Goal: Communication & Community: Answer question/provide support

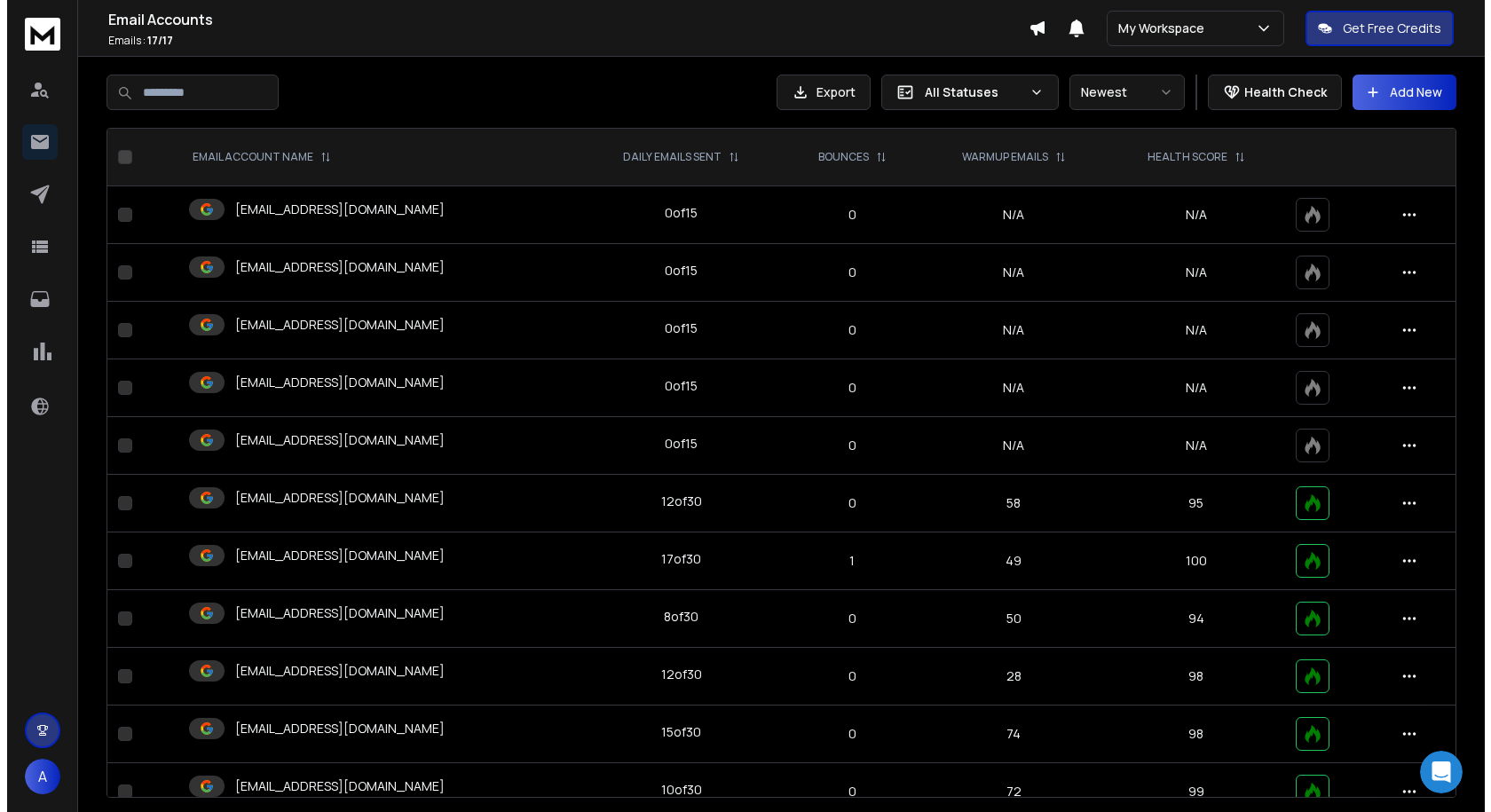
scroll to position [1441, 0]
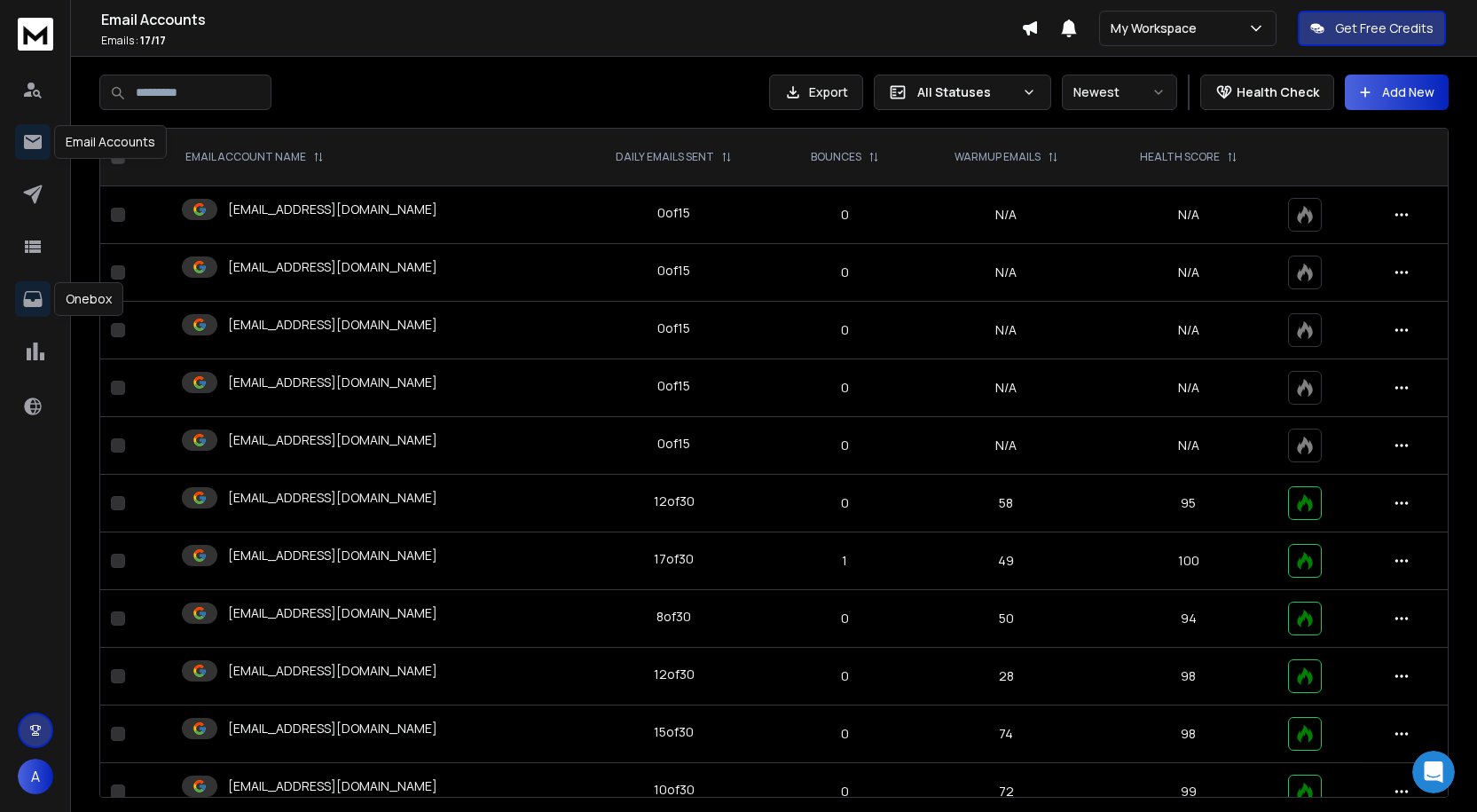
click at [41, 283] on link at bounding box center [32, 298] width 35 height 35
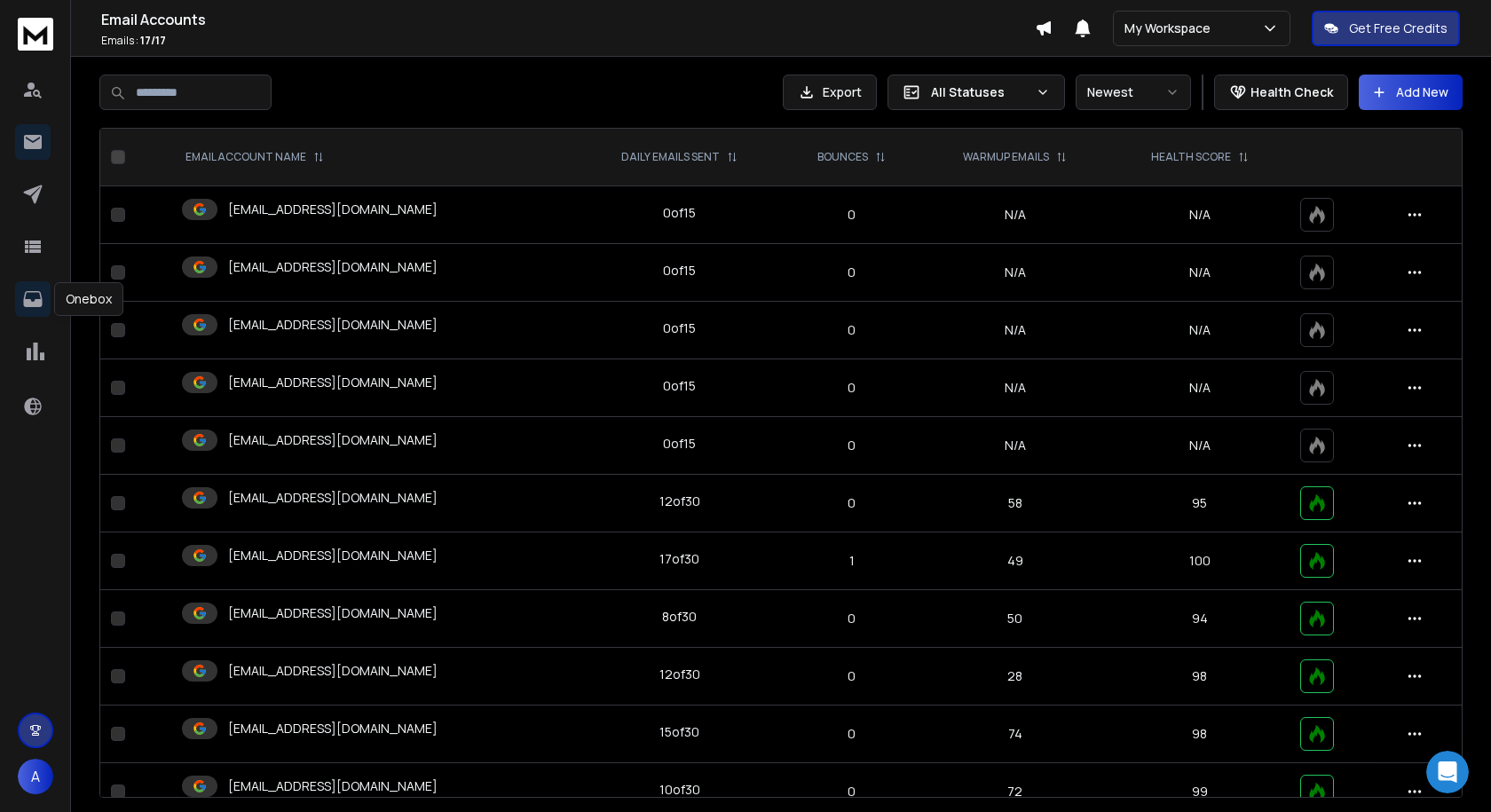
click at [37, 296] on icon at bounding box center [33, 299] width 22 height 22
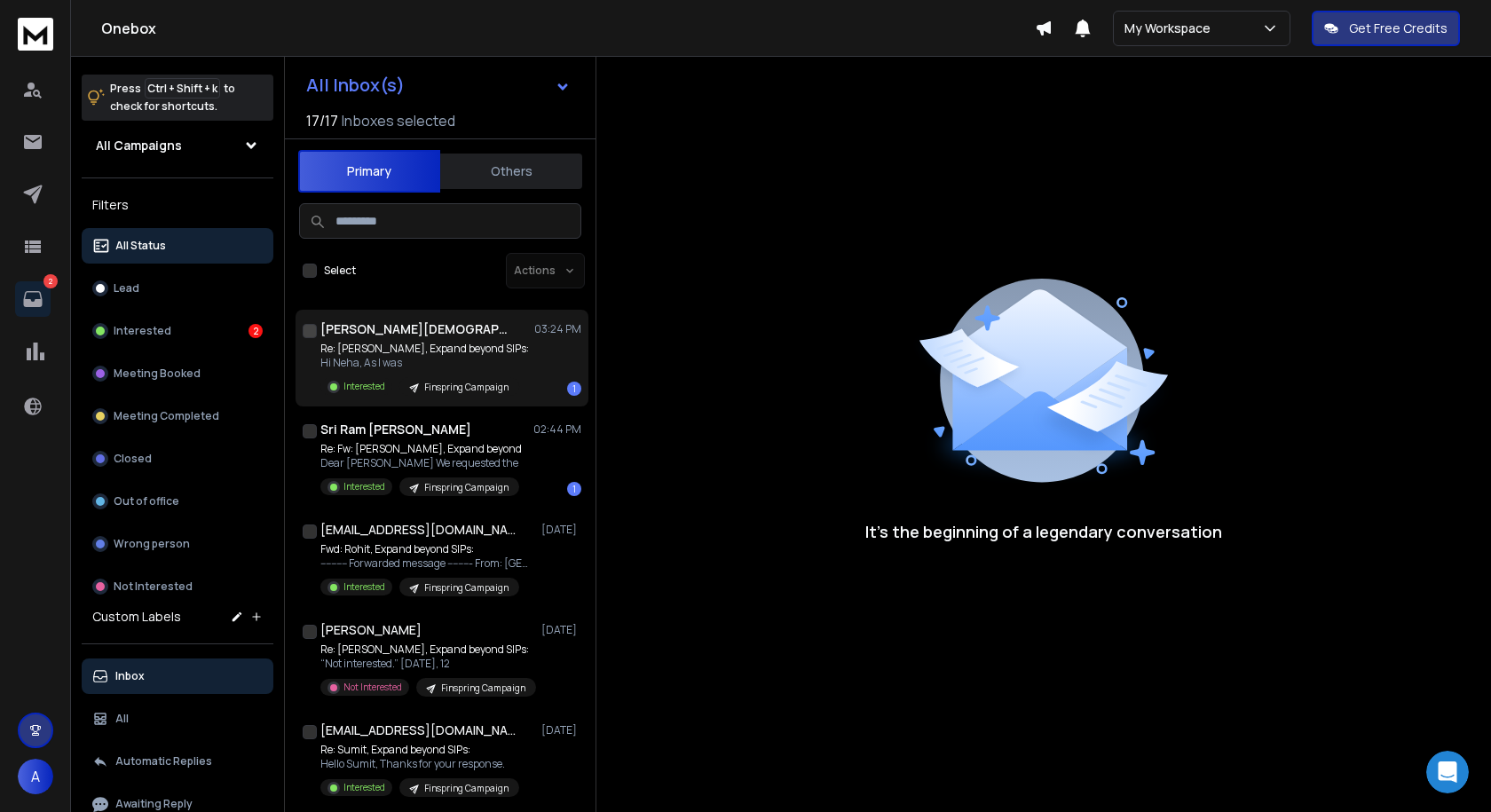
click at [422, 354] on p "Re: [PERSON_NAME], Expand beyond SIPs:" at bounding box center [424, 349] width 208 height 14
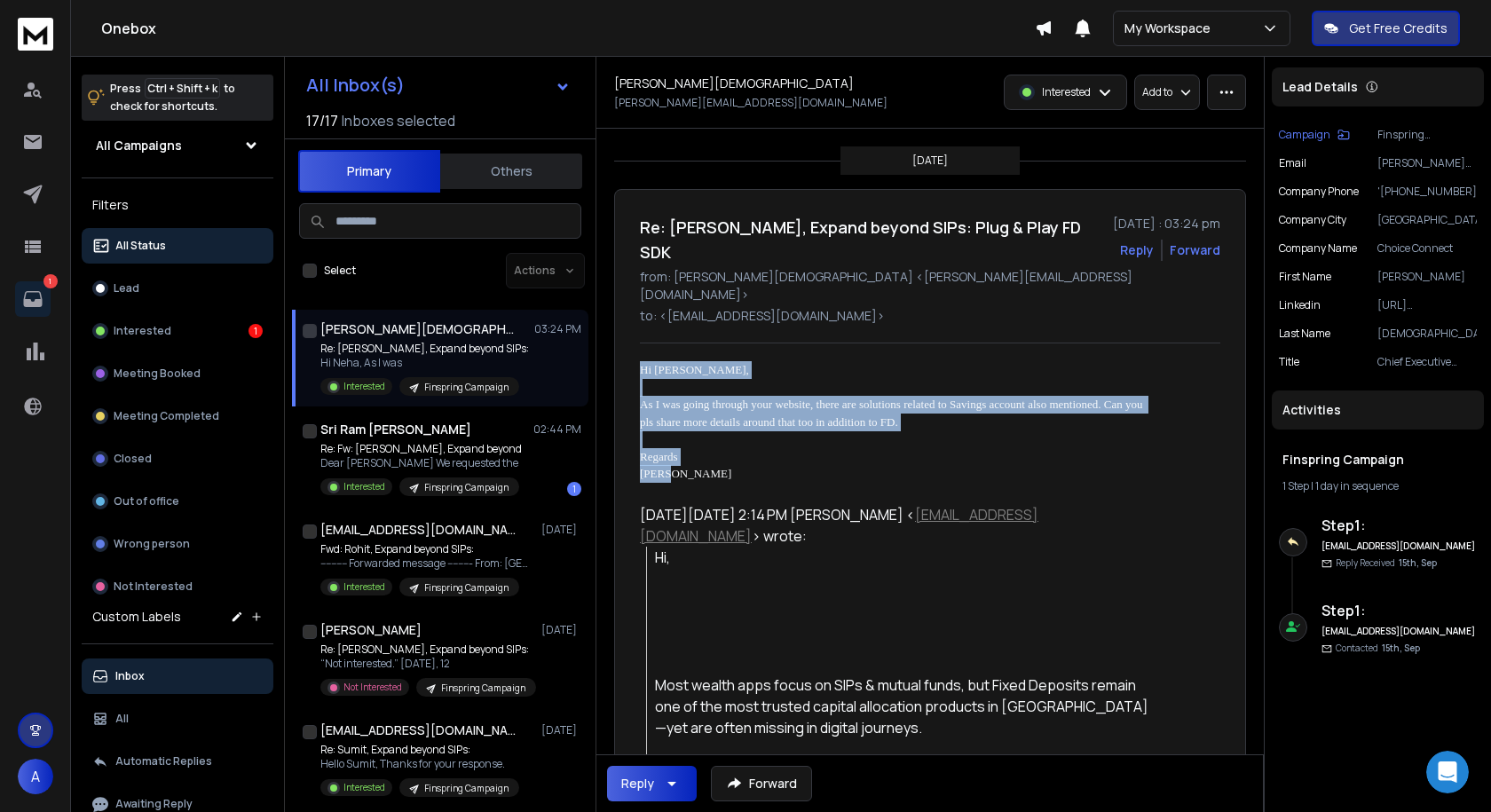
drag, startPoint x: 686, startPoint y: 447, endPoint x: 634, endPoint y: 351, distance: 109.2
copy div "Hi [PERSON_NAME], As I was going through your website, there are solutions rela…"
click at [748, 464] on div "[PERSON_NAME]" at bounding box center [899, 473] width 519 height 18
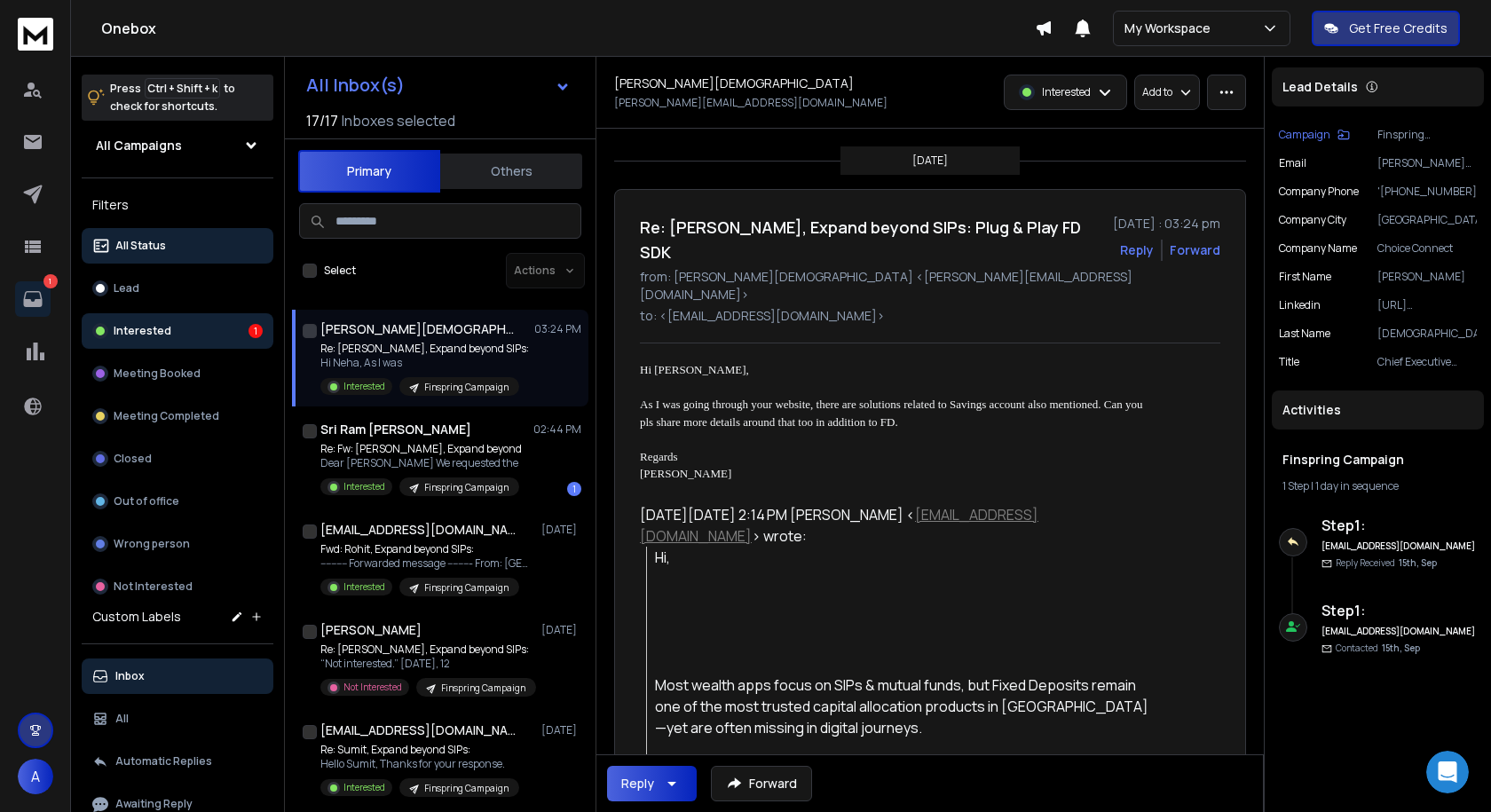
click at [178, 326] on button "Interested 1" at bounding box center [177, 331] width 192 height 35
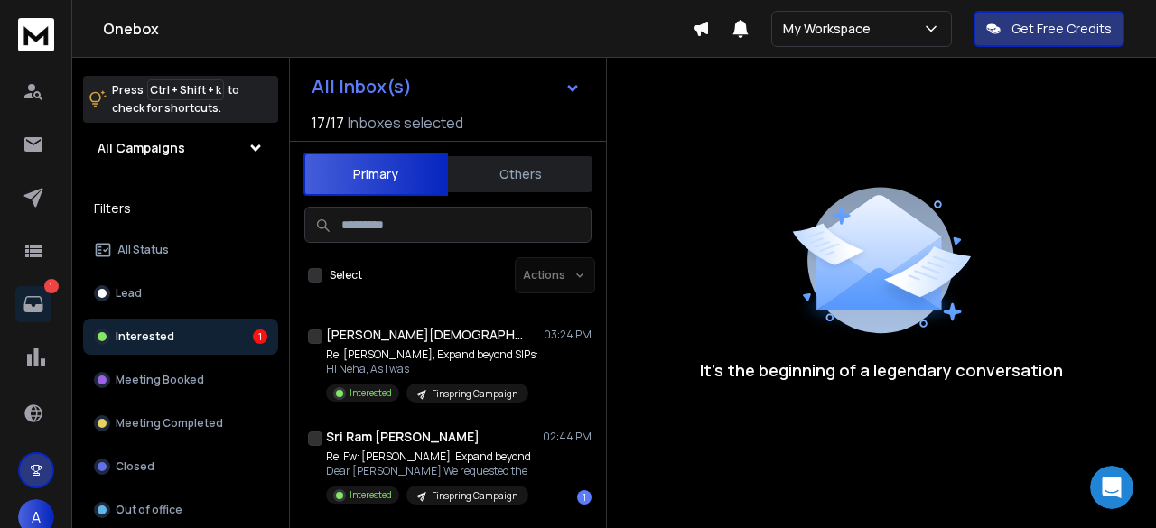
scroll to position [1669, 0]
